Goal: Task Accomplishment & Management: Manage account settings

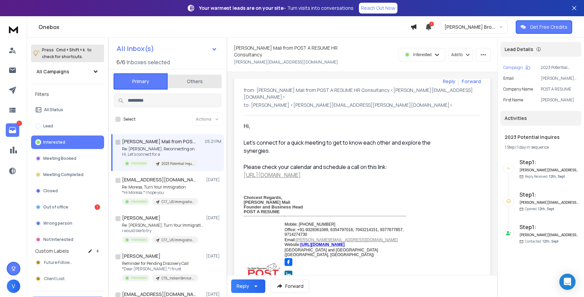
scroll to position [37, 0]
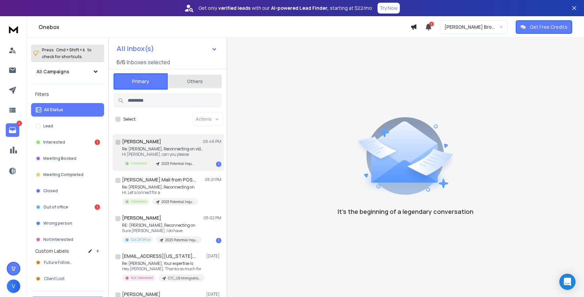
click at [189, 149] on p "Re: [PERSON_NAME], Reconnecting on video" at bounding box center [162, 148] width 81 height 5
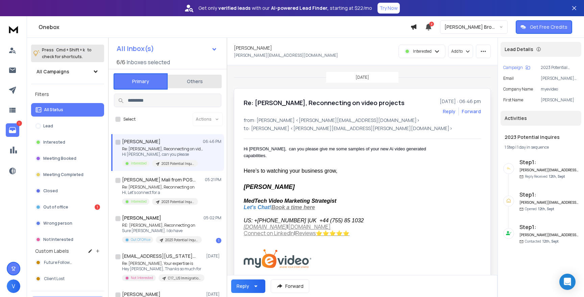
click at [572, 7] on icon at bounding box center [574, 8] width 6 height 6
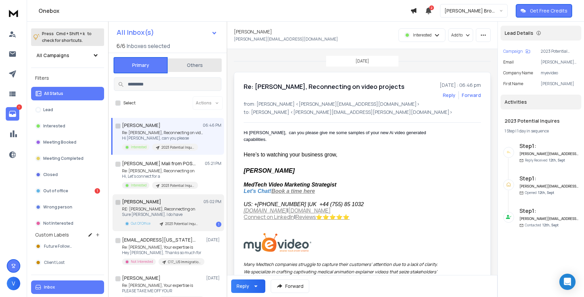
click at [185, 213] on p "Sure [PERSON_NAME]. I do have" at bounding box center [162, 214] width 80 height 5
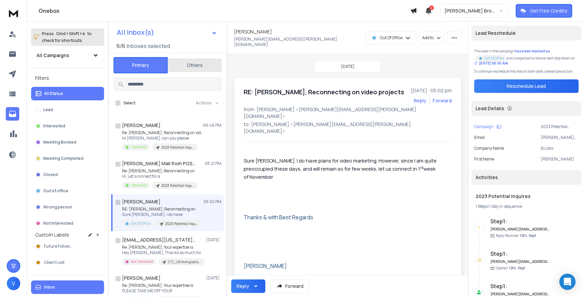
click at [405, 35] on icon at bounding box center [407, 37] width 5 height 5
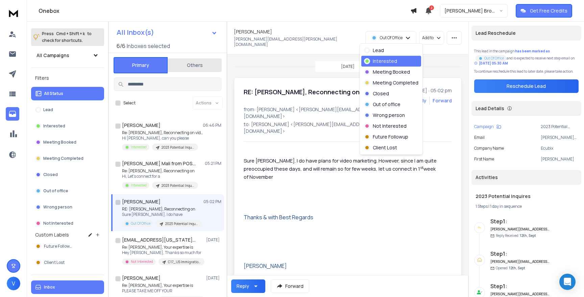
click at [401, 62] on div "Interested" at bounding box center [391, 61] width 60 height 11
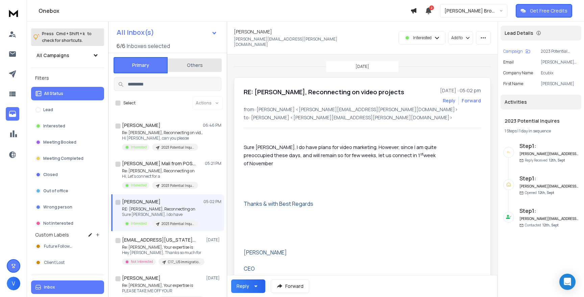
click at [257, 285] on icon "button" at bounding box center [256, 286] width 8 height 8
click at [258, 273] on p "Reply All" at bounding box center [248, 268] width 30 height 9
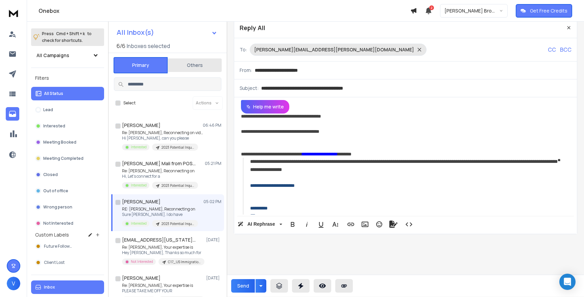
scroll to position [32, 0]
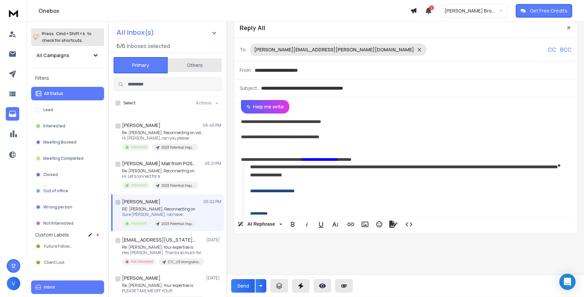
click at [0, 0] on span "**********" at bounding box center [0, 0] width 0 height 0
click at [367, 139] on div "**********" at bounding box center [402, 136] width 322 height 7
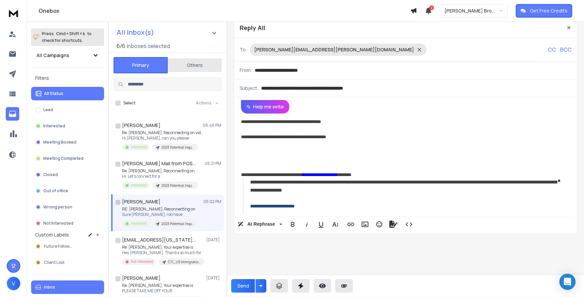
click at [376, 149] on div at bounding box center [404, 151] width 327 height 7
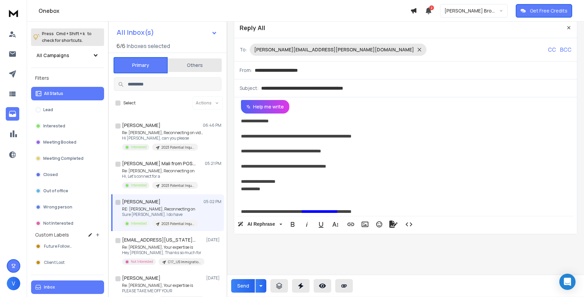
scroll to position [0, 0]
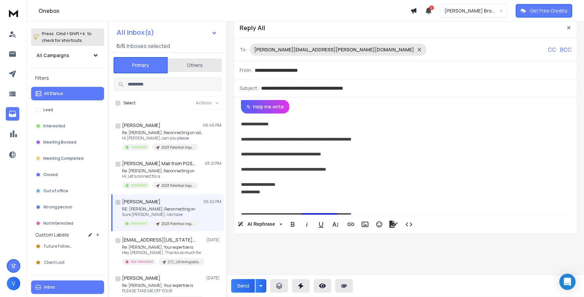
click at [549, 51] on p "CC" at bounding box center [552, 50] width 8 height 8
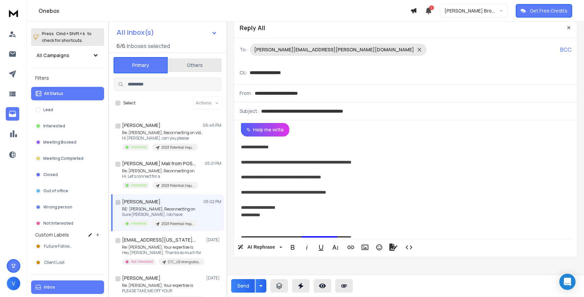
type input "**********"
click at [509, 142] on div "**********" at bounding box center [404, 187] width 341 height 101
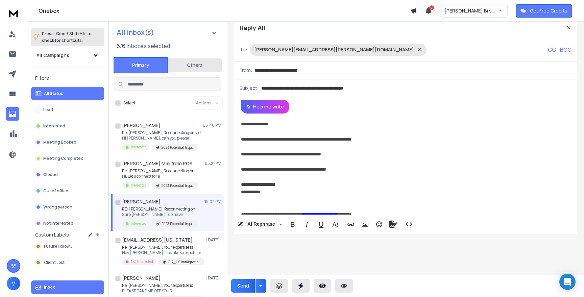
click at [548, 53] on p "CC" at bounding box center [552, 50] width 8 height 8
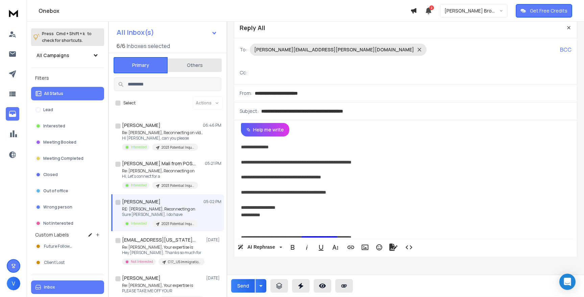
click at [503, 75] on div at bounding box center [411, 73] width 322 height 12
click at [426, 162] on div "**********" at bounding box center [404, 187] width 341 height 101
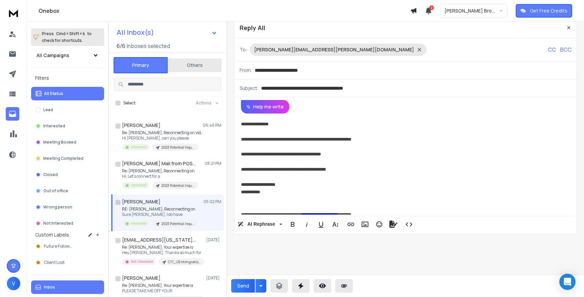
click at [247, 285] on button "Send" at bounding box center [243, 286] width 24 height 14
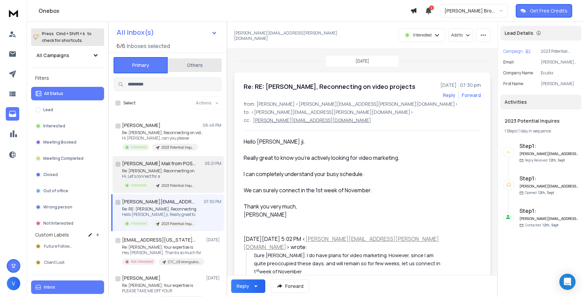
click at [208, 163] on p "05:21 PM" at bounding box center [213, 163] width 17 height 5
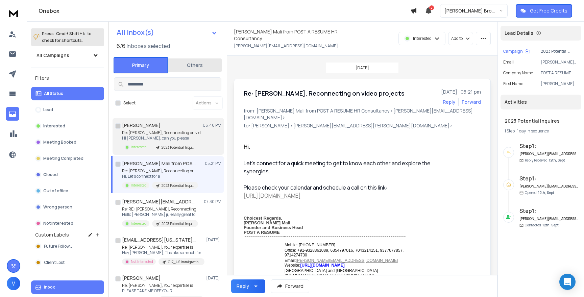
click at [204, 139] on div "Re: [PERSON_NAME], Reconnecting on video Hi [PERSON_NAME], can you please Inter…" at bounding box center [171, 140] width 99 height 21
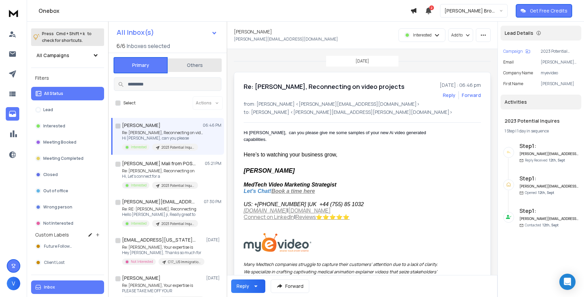
click at [286, 208] on link "[DOMAIN_NAME]" at bounding box center [265, 211] width 43 height 6
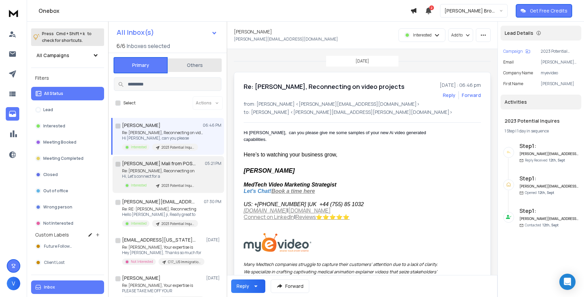
click at [168, 162] on h1 "[PERSON_NAME] Mali from POST A RESUME HR Consultancy" at bounding box center [159, 163] width 74 height 7
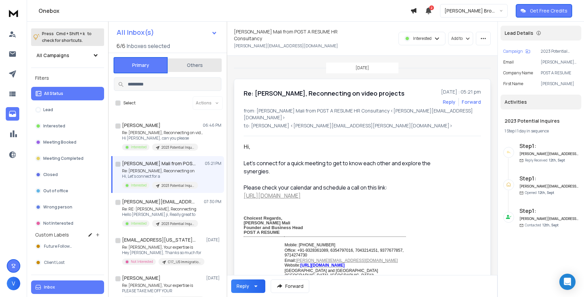
click at [246, 286] on div "Reply" at bounding box center [243, 286] width 13 height 7
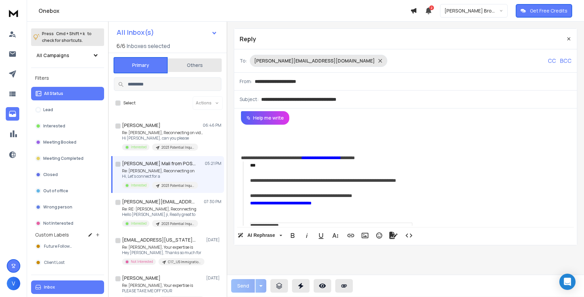
click at [552, 63] on p "CC" at bounding box center [552, 61] width 8 height 8
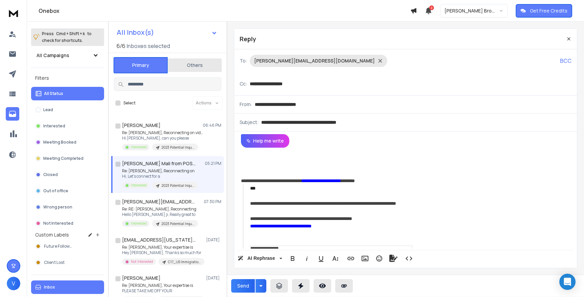
type input "**********"
click at [456, 88] on div "[PERSON_NAME][EMAIL_ADDRESS][DOMAIN_NAME]" at bounding box center [411, 84] width 322 height 12
click at [364, 154] on div "**********" at bounding box center [405, 198] width 343 height 101
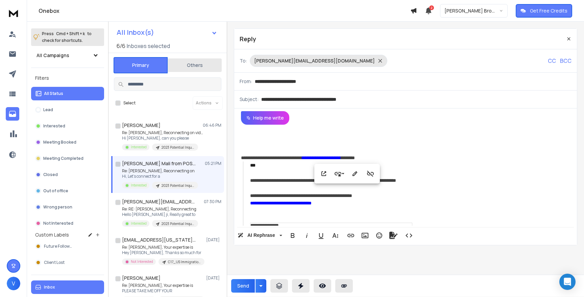
click at [386, 133] on div at bounding box center [405, 134] width 329 height 7
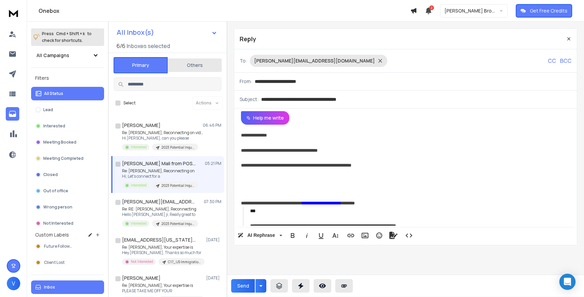
click at [0, 0] on qb-div "*** *** *******" at bounding box center [0, 0] width 0 height 0
click at [0, 0] on div "*" at bounding box center [0, 0] width 0 height 0
click at [346, 186] on div at bounding box center [405, 187] width 329 height 7
click at [346, 181] on div at bounding box center [405, 180] width 329 height 7
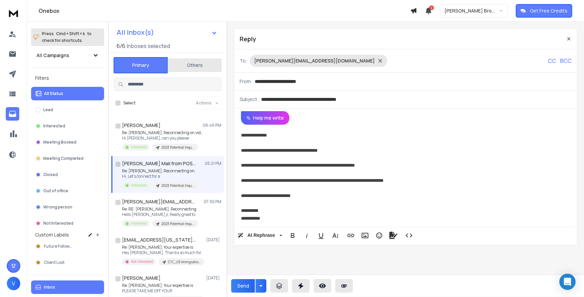
click at [239, 287] on button "Send" at bounding box center [243, 286] width 24 height 14
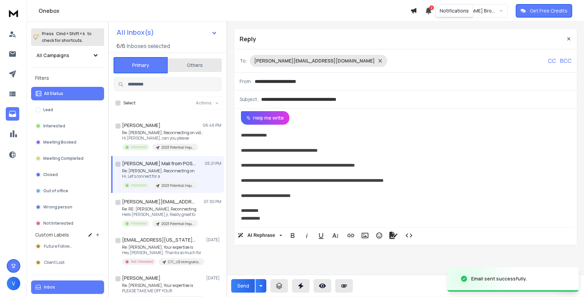
click at [432, 14] on icon at bounding box center [428, 10] width 7 height 7
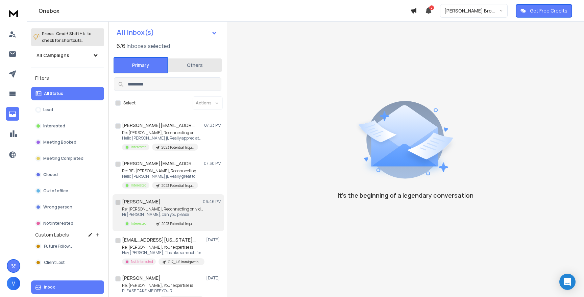
click at [155, 208] on p "Re: [PERSON_NAME], Reconnecting on video" at bounding box center [162, 209] width 81 height 5
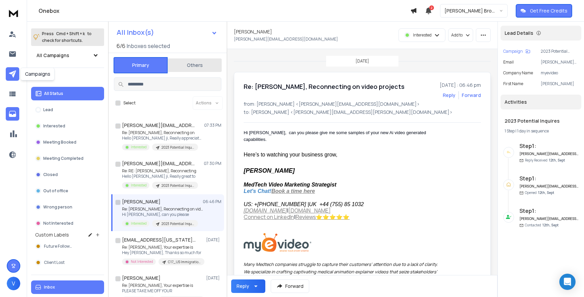
click at [13, 72] on icon at bounding box center [12, 73] width 7 height 7
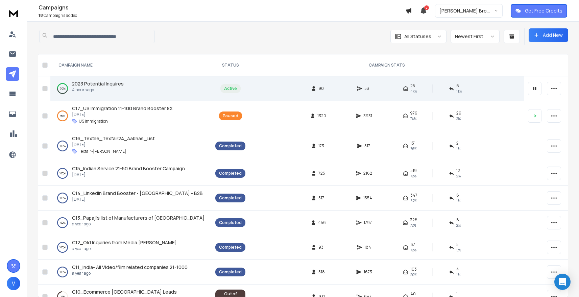
click at [171, 78] on td "55 % 2023 Potential Inquires 4 hours ago" at bounding box center [130, 88] width 161 height 25
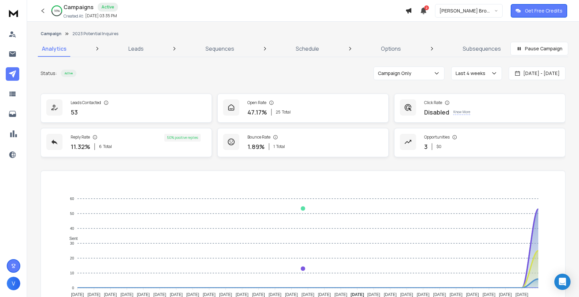
click at [107, 146] on span "Total" at bounding box center [107, 146] width 9 height 5
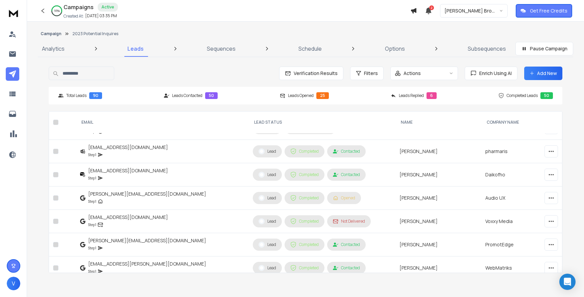
scroll to position [19, 0]
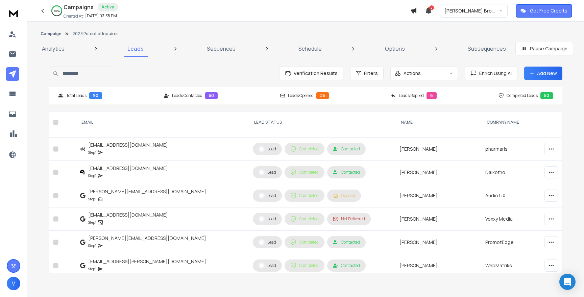
click at [130, 147] on div "rajat@pharmaris.com" at bounding box center [128, 145] width 80 height 7
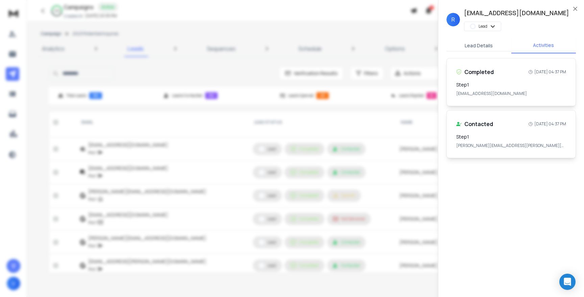
click at [551, 42] on button "Activities" at bounding box center [543, 46] width 65 height 16
click at [137, 182] on div at bounding box center [292, 148] width 584 height 297
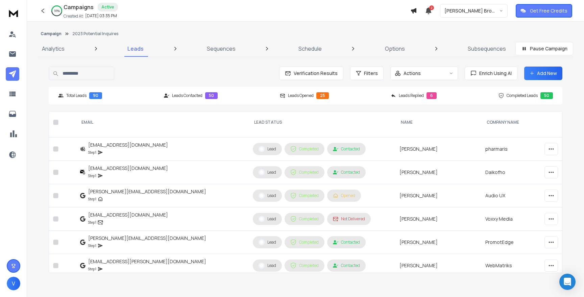
click at [549, 149] on icon "button" at bounding box center [551, 148] width 5 height 1
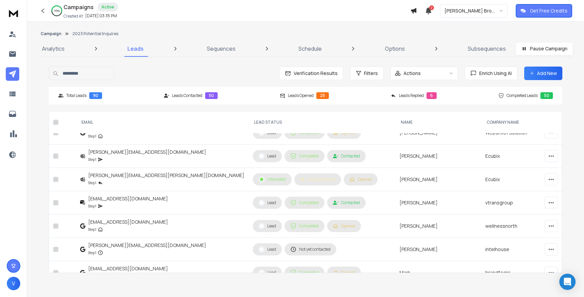
scroll to position [0, 0]
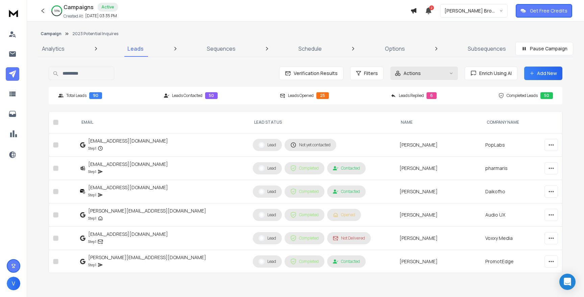
click at [422, 69] on button "Actions" at bounding box center [424, 74] width 68 height 14
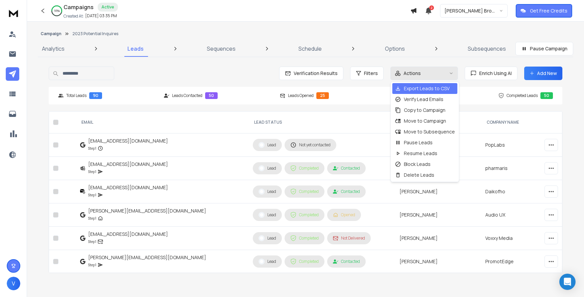
click at [421, 68] on button "Actions" at bounding box center [424, 74] width 68 height 14
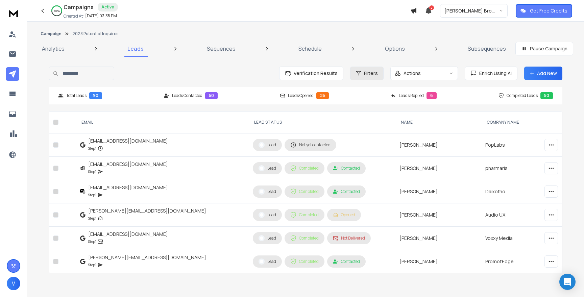
click at [384, 70] on button "Filters" at bounding box center [366, 74] width 33 height 14
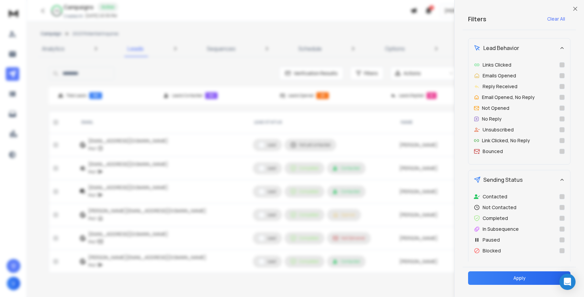
click at [559, 87] on button "Reply Received" at bounding box center [561, 86] width 5 height 5
click at [505, 279] on button "Apply" at bounding box center [519, 278] width 102 height 14
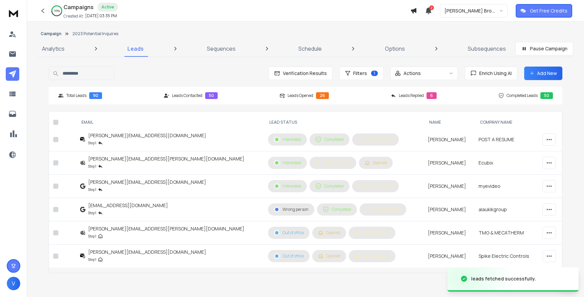
scroll to position [6, 0]
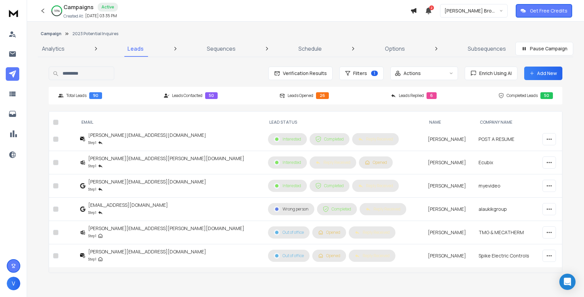
click at [139, 208] on div "alaukik@alaukikgroup.com" at bounding box center [128, 205] width 80 height 7
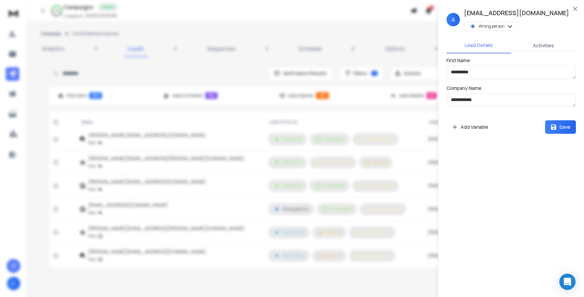
click at [543, 42] on button "Activities" at bounding box center [543, 45] width 65 height 15
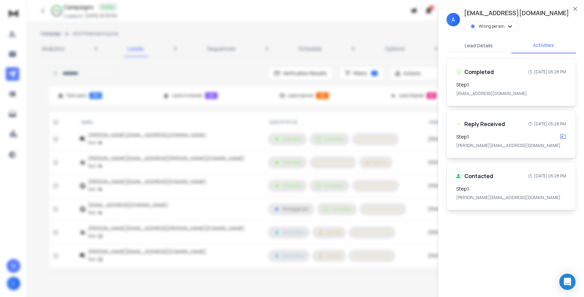
click at [131, 198] on div at bounding box center [292, 148] width 584 height 297
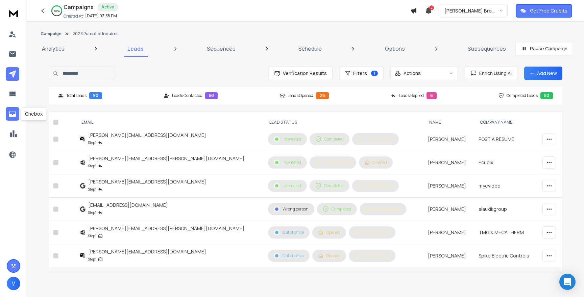
click at [11, 117] on icon at bounding box center [12, 114] width 7 height 6
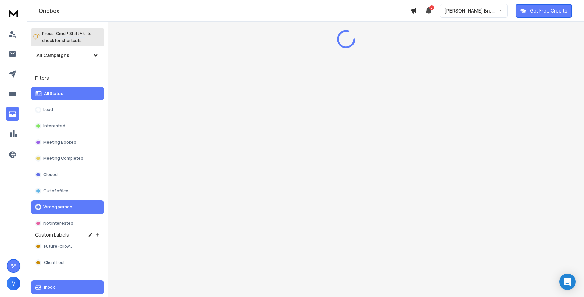
click at [63, 204] on div "Wrong person" at bounding box center [53, 207] width 37 height 6
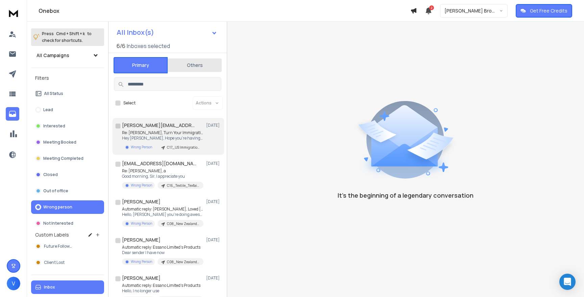
click at [166, 127] on h1 "[PERSON_NAME][EMAIL_ADDRESS][DOMAIN_NAME]" at bounding box center [159, 125] width 74 height 7
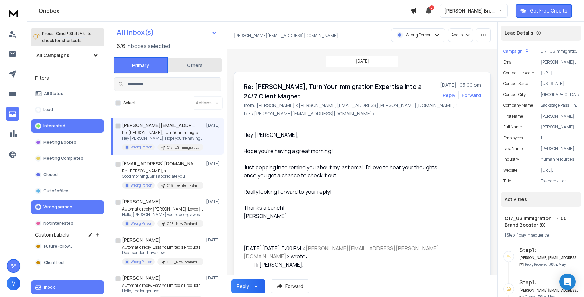
click at [68, 121] on button "Interested" at bounding box center [67, 126] width 73 height 14
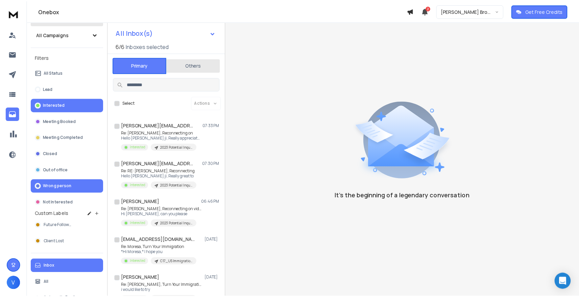
scroll to position [19, 0]
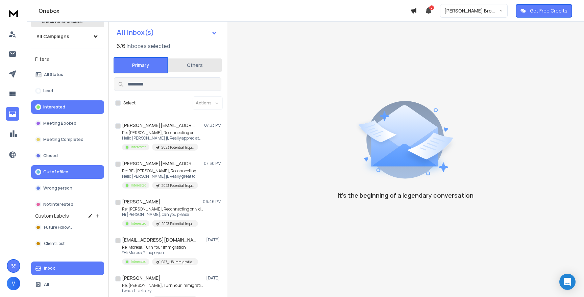
click at [77, 177] on button "Out of office" at bounding box center [67, 172] width 73 height 14
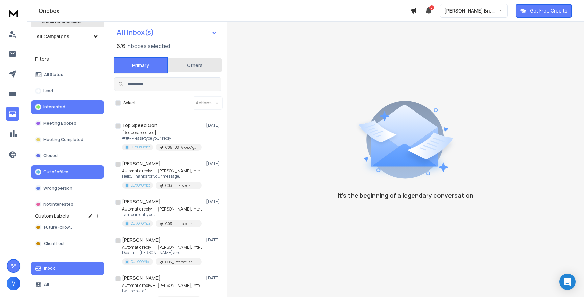
click at [64, 110] on button "Interested" at bounding box center [67, 107] width 73 height 14
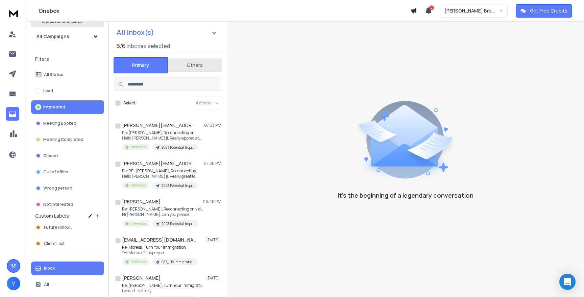
click at [11, 64] on div at bounding box center [14, 95] width 16 height 137
click at [11, 68] on link at bounding box center [13, 74] width 14 height 14
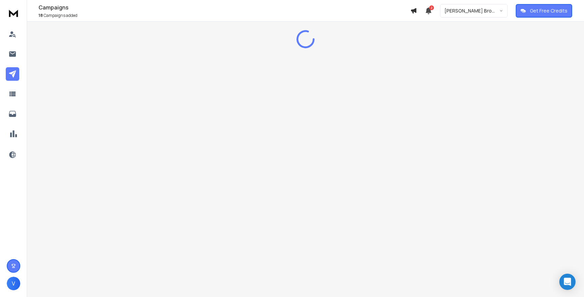
click at [431, 14] on div "2 Raval Bros. Motion Pictures Get Free Credits" at bounding box center [491, 11] width 162 height 14
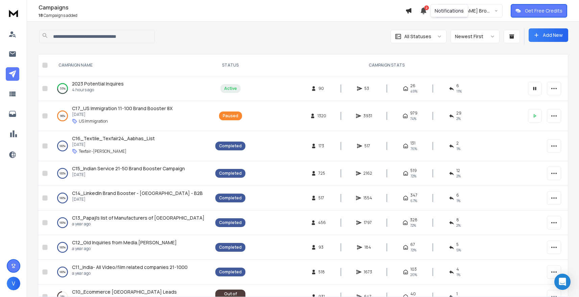
click at [431, 14] on div "Notifications" at bounding box center [449, 10] width 38 height 13
click at [429, 13] on div "2 Raval Bros. Motion Pictures Get Free Credits" at bounding box center [486, 11] width 162 height 14
click at [426, 12] on icon at bounding box center [423, 10] width 6 height 7
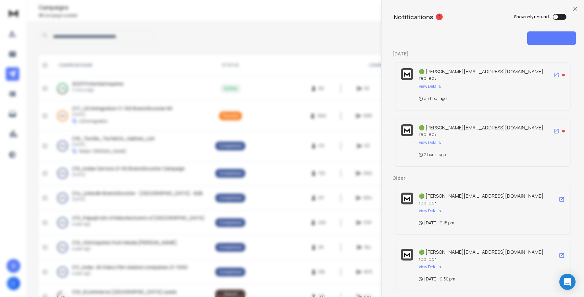
click at [552, 37] on span "Mark all as read" at bounding box center [551, 37] width 31 height 5
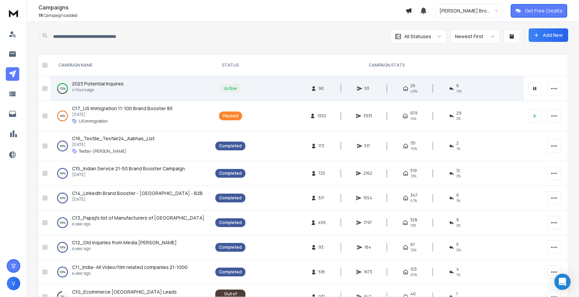
click at [173, 91] on div "55 % 2023 Potential Inquires 4 hours ago" at bounding box center [130, 88] width 147 height 16
